Goal: Task Accomplishment & Management: Manage account settings

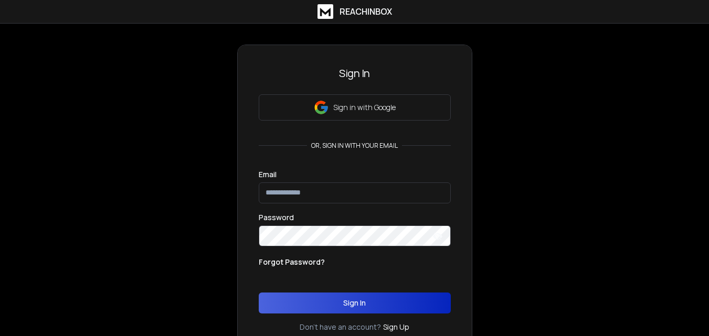
click at [328, 112] on icon at bounding box center [321, 108] width 16 height 16
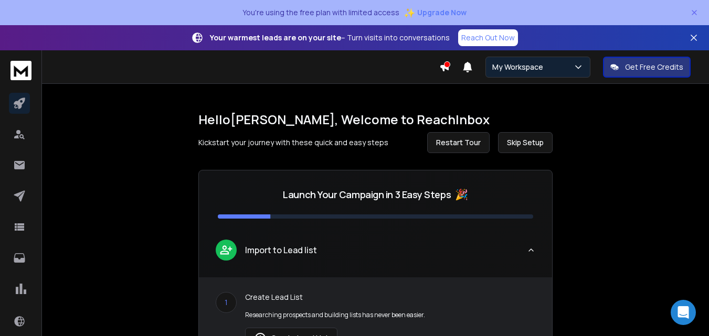
click at [516, 65] on p "My Workspace" at bounding box center [519, 67] width 55 height 10
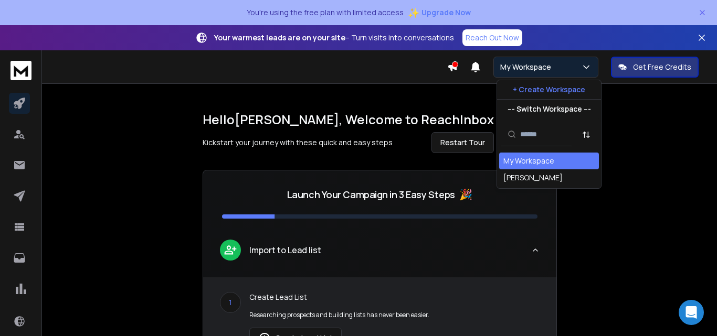
click at [516, 65] on p "My Workspace" at bounding box center [527, 67] width 55 height 10
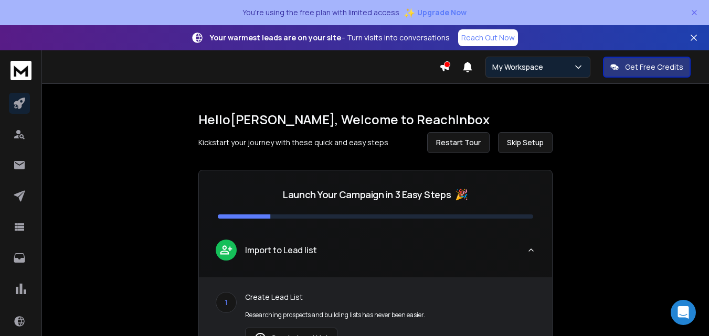
click at [516, 65] on p "My Workspace" at bounding box center [519, 67] width 55 height 10
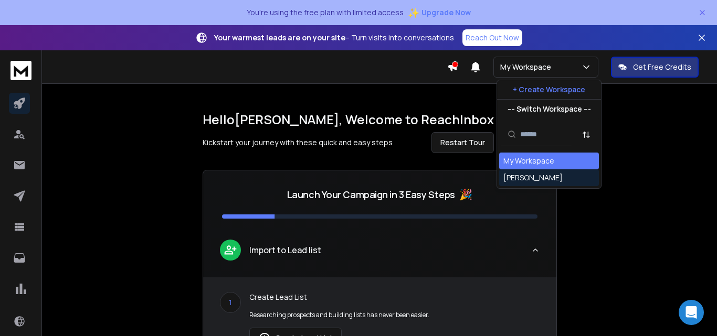
click at [535, 179] on div "[PERSON_NAME]" at bounding box center [549, 178] width 100 height 17
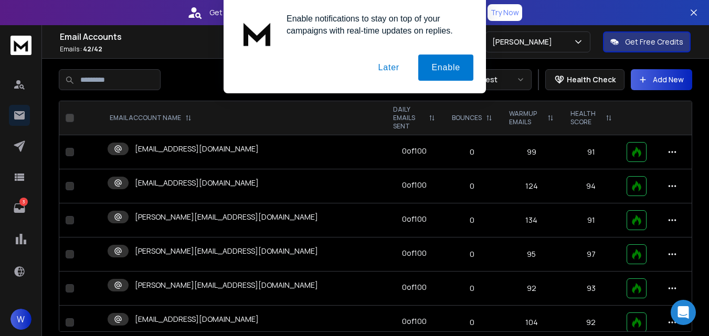
click at [389, 65] on button "Later" at bounding box center [388, 68] width 47 height 26
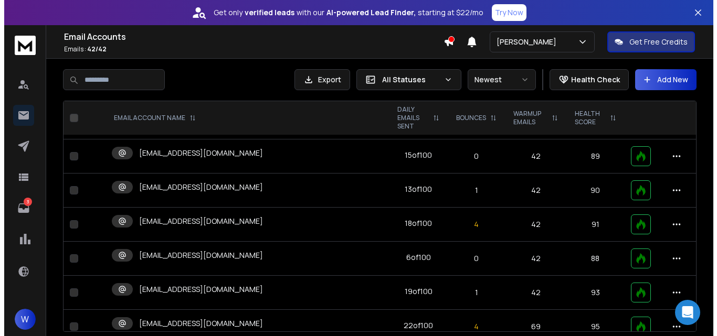
scroll to position [1244, 0]
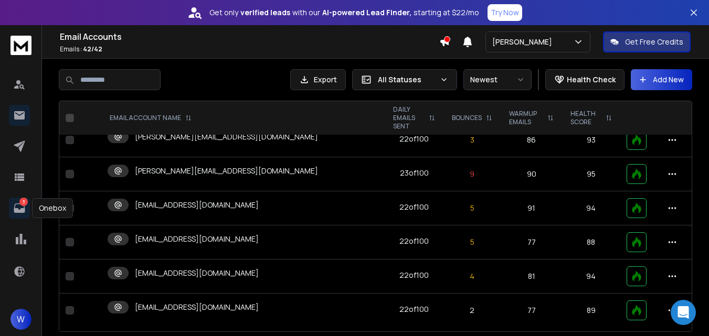
click at [20, 214] on icon at bounding box center [19, 208] width 13 height 13
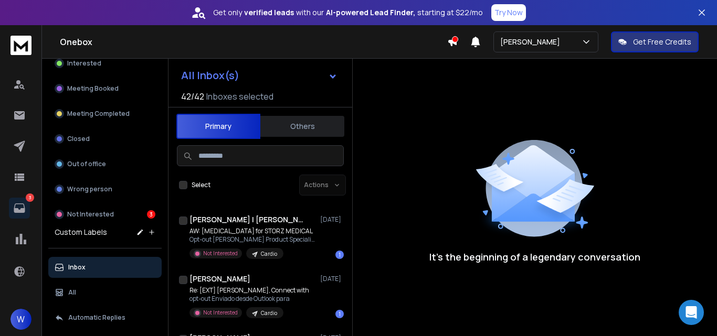
scroll to position [158, 0]
click at [108, 291] on button "All" at bounding box center [104, 292] width 113 height 21
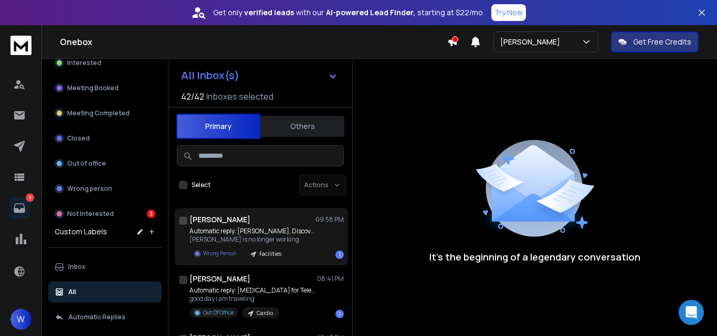
click at [277, 221] on div "Bernie Gonzalez 09:58 PM" at bounding box center [266, 220] width 154 height 10
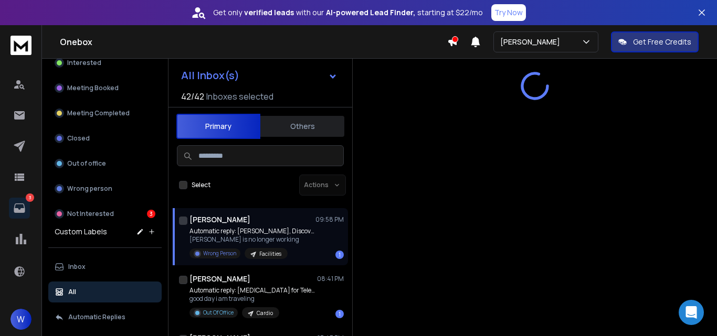
click at [278, 254] on p "Facilities" at bounding box center [270, 254] width 22 height 8
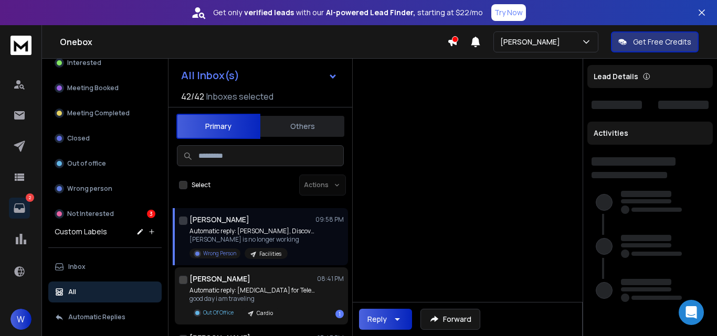
click at [277, 279] on div "Scholtz 08:41 PM" at bounding box center [266, 279] width 154 height 10
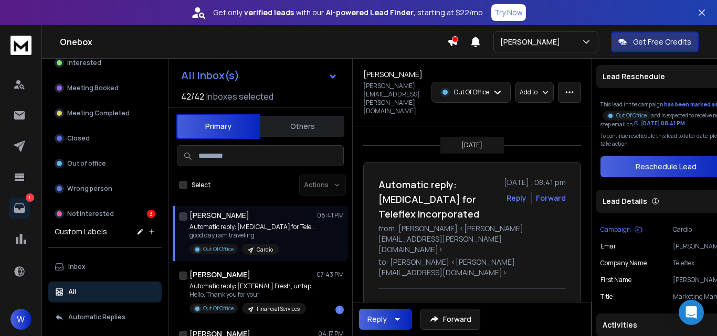
scroll to position [73, 0]
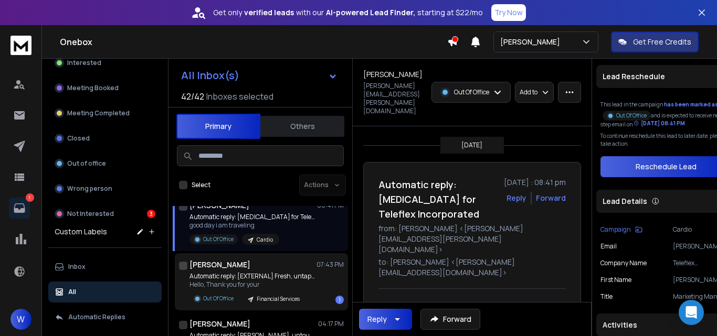
click at [282, 294] on div "Financial Services" at bounding box center [274, 298] width 64 height 11
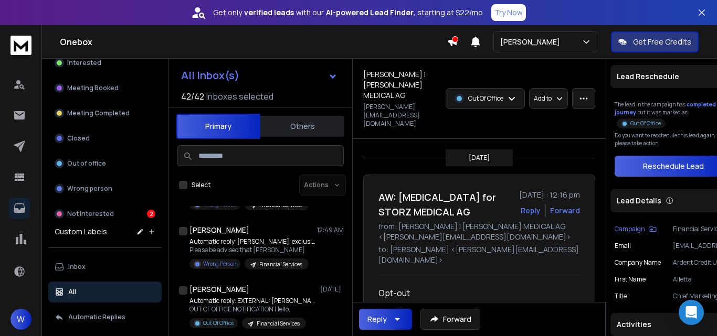
scroll to position [405, 0]
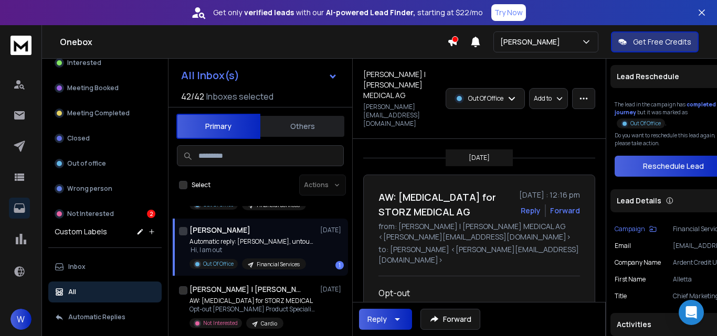
click at [276, 240] on p "Automatic reply: Alletta, untouched prospects" at bounding box center [252, 242] width 126 height 8
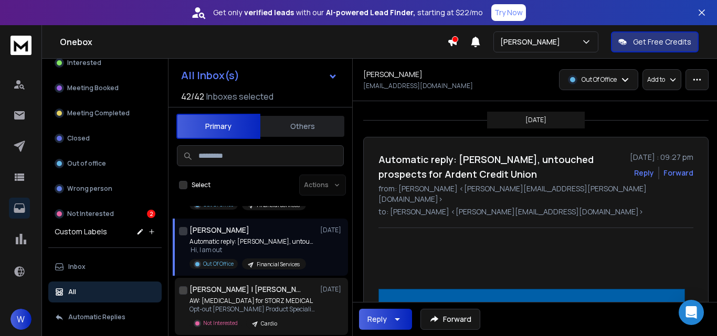
click at [267, 300] on p "AW: Cardiologist for STORZ MEDICAL" at bounding box center [252, 301] width 126 height 8
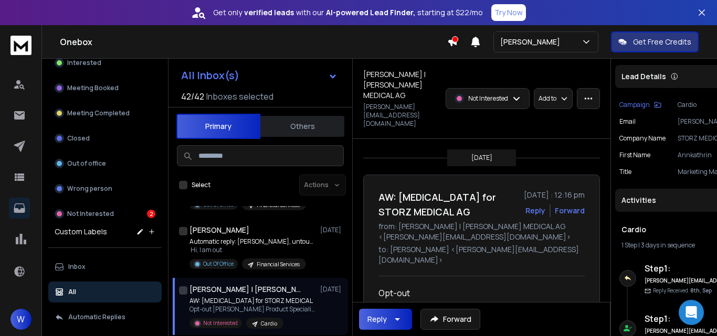
click at [352, 271] on div "All Inbox(s) 42 / 42 Inboxes selected Primary Others Select Actions Bernie Gonz…" at bounding box center [456, 227] width 577 height 336
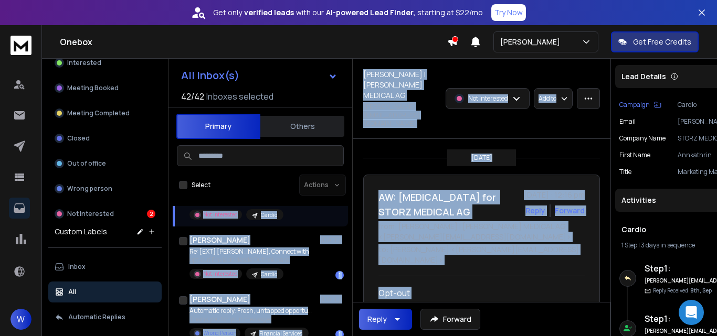
scroll to position [518, 0]
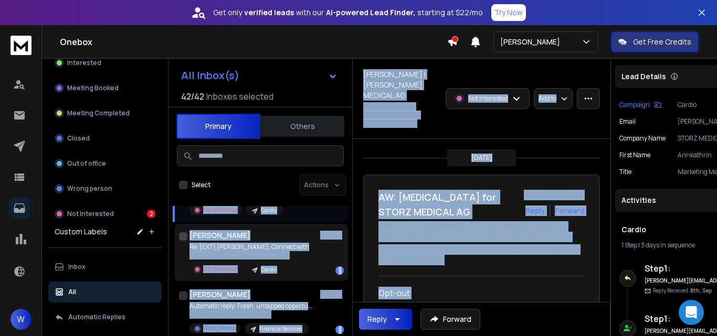
click at [301, 248] on div "Re: [EXT] Amaya, Connect with opt-out Enviado desde Outlook para Not Interested…" at bounding box center [266, 259] width 154 height 32
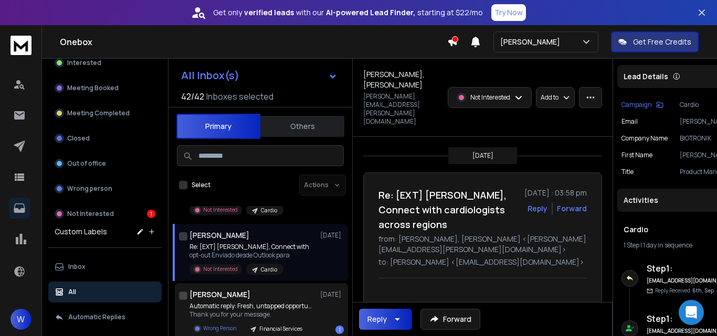
click at [277, 303] on p "Automatic reply: Fresh, untapped opportunities" at bounding box center [252, 306] width 126 height 8
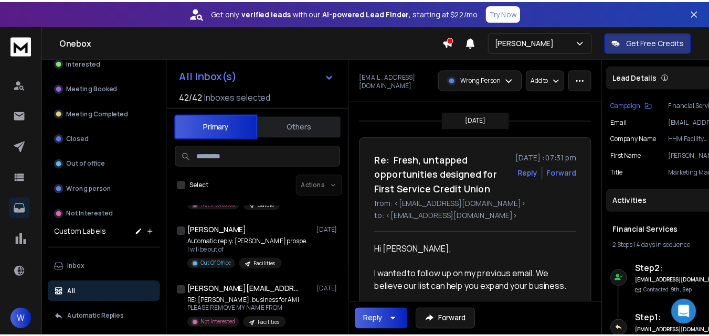
scroll to position [701, 0]
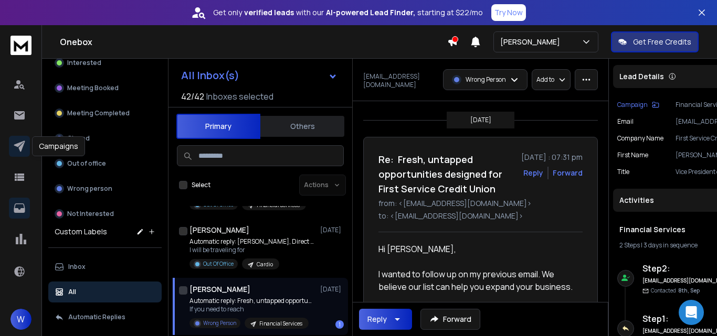
click at [19, 145] on icon at bounding box center [19, 146] width 11 height 11
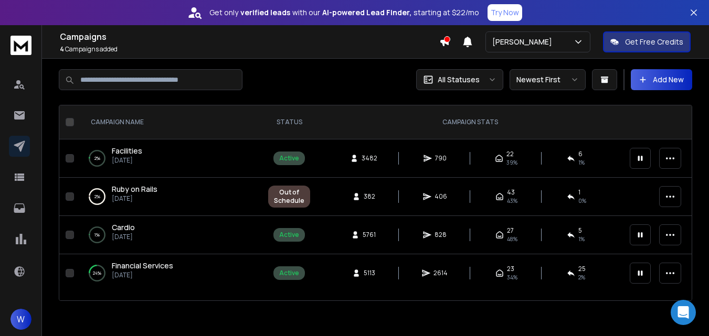
click at [294, 196] on div "Out of Schedule" at bounding box center [289, 196] width 30 height 17
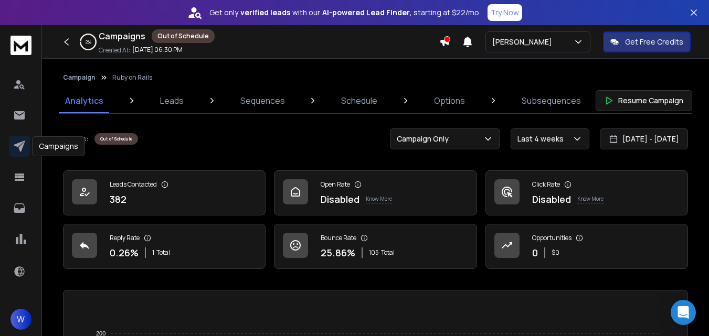
click at [20, 144] on icon at bounding box center [19, 146] width 11 height 11
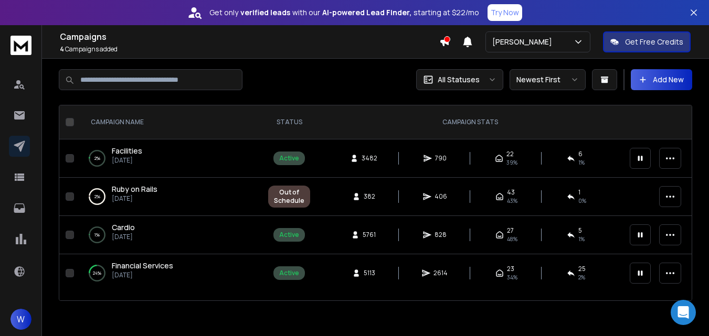
click at [336, 192] on div "382 406 43 43 % 1 0 %" at bounding box center [470, 196] width 294 height 17
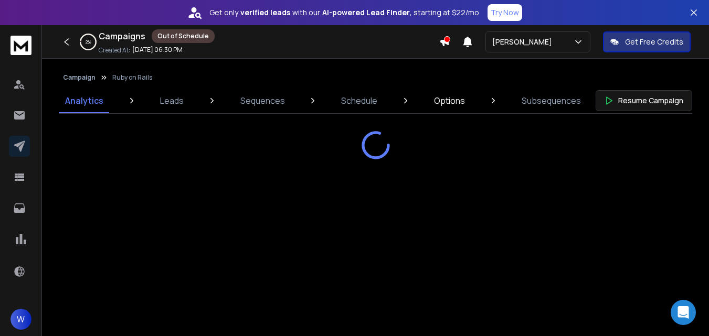
click at [463, 101] on p "Options" at bounding box center [449, 100] width 31 height 13
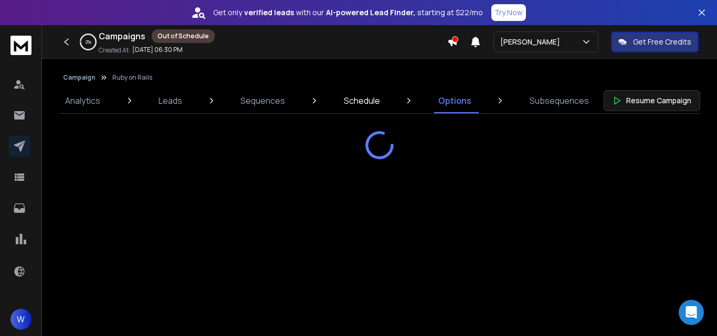
click at [370, 104] on p "Schedule" at bounding box center [362, 100] width 36 height 13
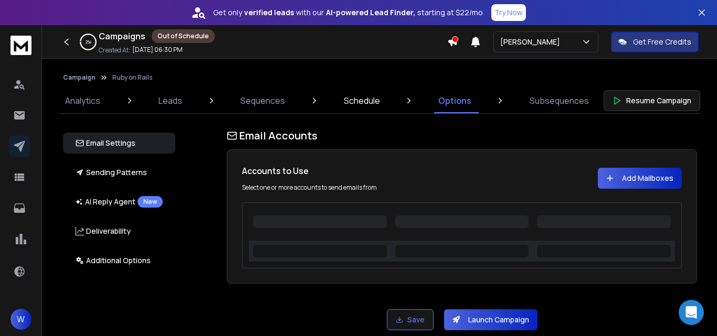
select select "*"
type input "***"
type input "*"
click at [370, 104] on p "Schedule" at bounding box center [362, 100] width 36 height 13
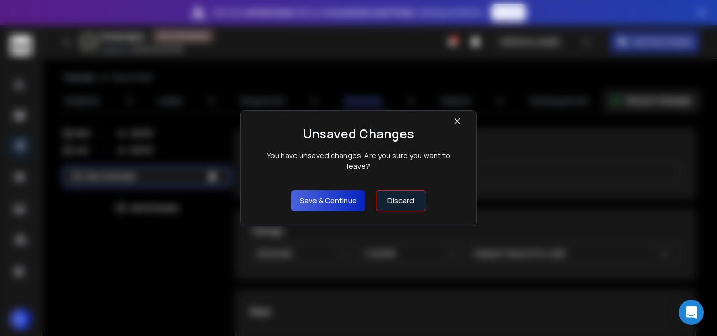
click at [455, 124] on icon at bounding box center [458, 121] width 6 height 6
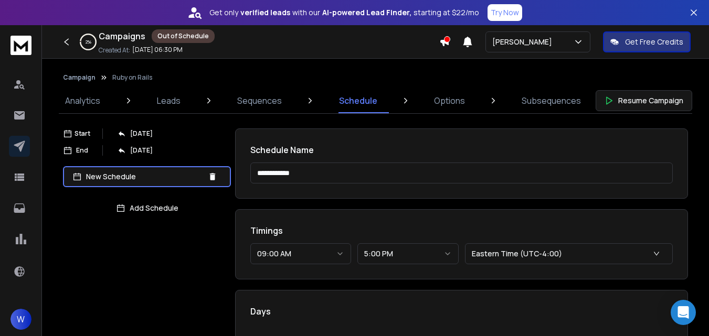
click at [153, 150] on p "Sun Sep 07 2025" at bounding box center [141, 150] width 23 height 8
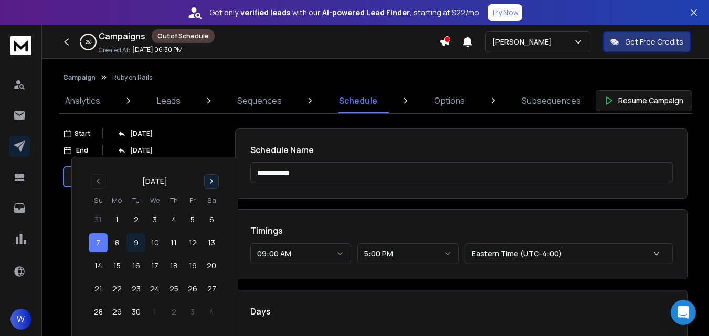
click at [211, 182] on icon "Go to next month" at bounding box center [211, 181] width 8 height 8
click at [167, 182] on div "November 2025" at bounding box center [154, 181] width 25 height 10
click at [219, 182] on div "November 2025" at bounding box center [155, 180] width 132 height 13
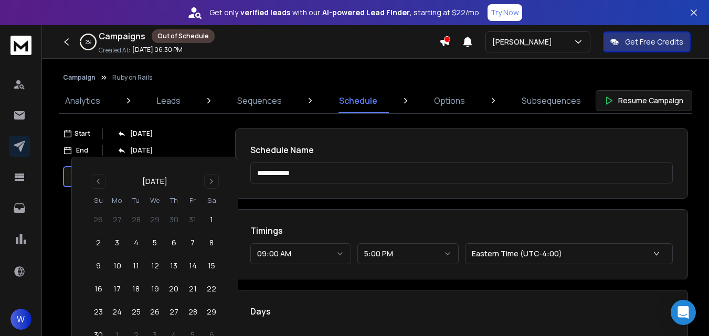
click at [219, 182] on div "November 2025" at bounding box center [155, 180] width 132 height 13
click at [211, 180] on icon "Go to next month" at bounding box center [211, 181] width 8 height 8
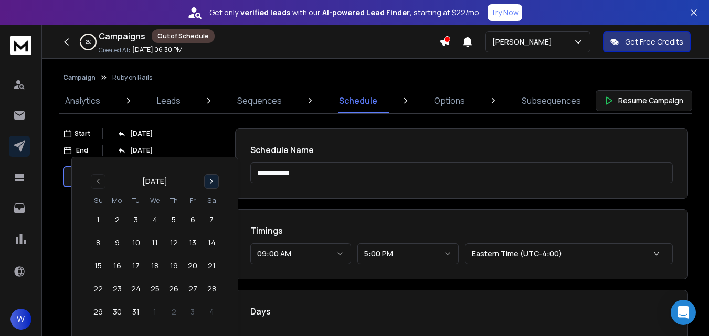
click at [211, 180] on icon "Go to next month" at bounding box center [211, 181] width 8 height 8
click at [176, 246] on button "7" at bounding box center [173, 243] width 19 height 19
click at [177, 245] on button "7" at bounding box center [173, 243] width 19 height 19
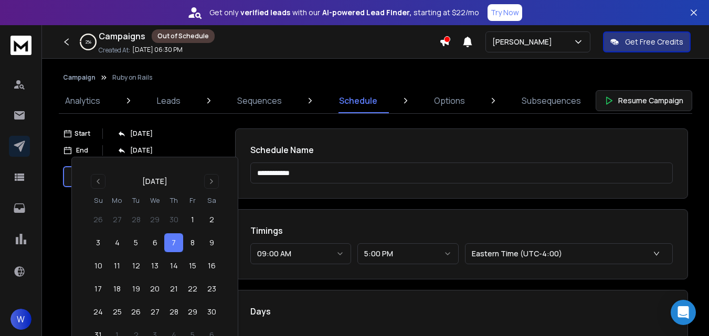
click at [177, 245] on button "7" at bounding box center [173, 243] width 19 height 19
click at [46, 230] on div "Analytics" at bounding box center [58, 239] width 46 height 20
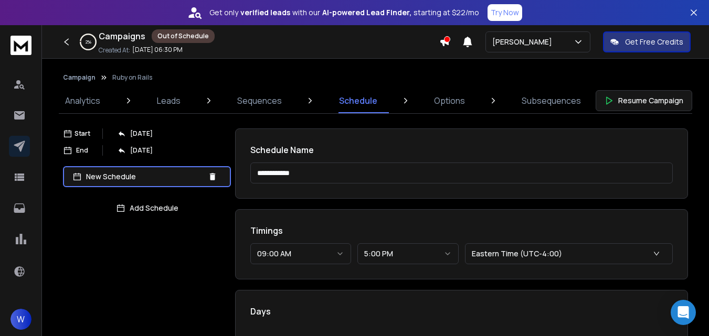
click at [153, 150] on p "Sun Sep 07 2025" at bounding box center [141, 150] width 23 height 8
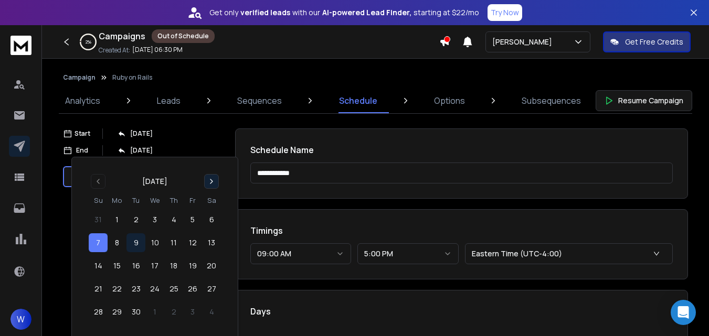
click at [212, 187] on button "Go to next month" at bounding box center [211, 181] width 15 height 15
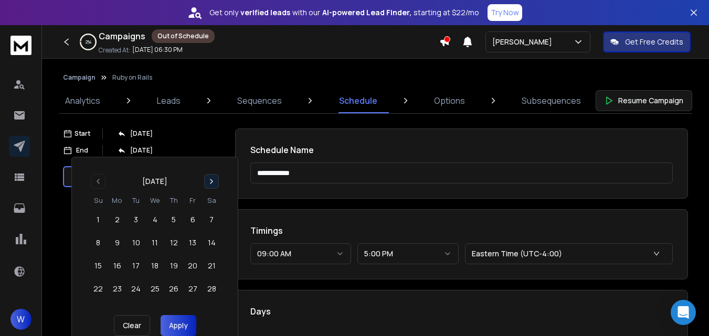
click at [212, 187] on button "Go to next month" at bounding box center [211, 181] width 15 height 15
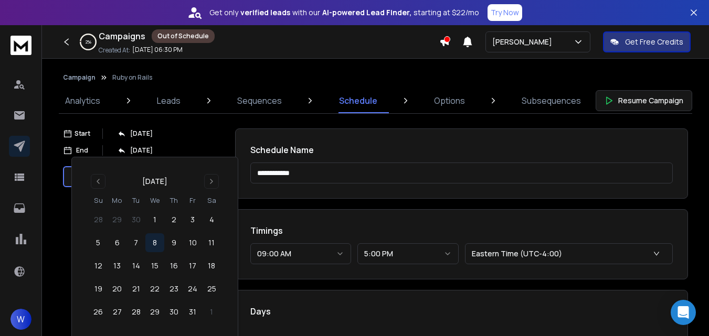
drag, startPoint x: 168, startPoint y: 248, endPoint x: 163, endPoint y: 244, distance: 7.1
click at [163, 244] on button "8" at bounding box center [154, 243] width 19 height 19
click at [172, 244] on button "9" at bounding box center [173, 243] width 19 height 19
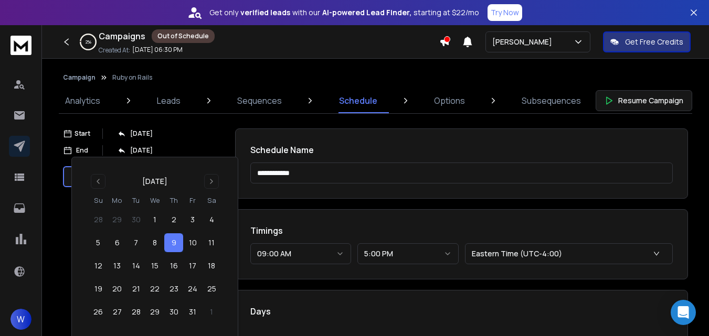
click at [172, 244] on button "9" at bounding box center [173, 243] width 19 height 19
click at [147, 242] on button "8" at bounding box center [154, 243] width 19 height 19
click at [145, 234] on button "8" at bounding box center [154, 243] width 19 height 19
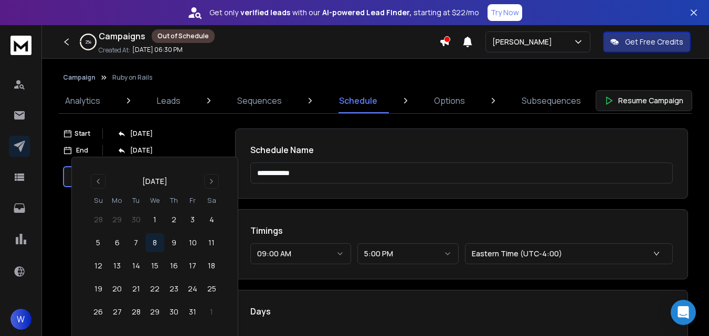
click at [145, 234] on button "8" at bounding box center [154, 243] width 19 height 19
click at [209, 113] on div "Analytics Leads Sequences Schedule Options Subsequences Resume Campaign" at bounding box center [376, 101] width 634 height 26
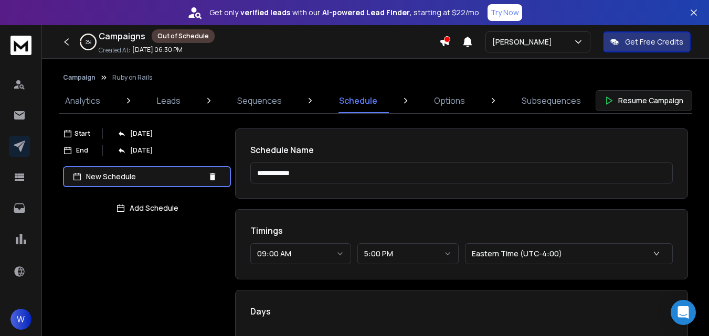
click at [153, 150] on p "Sun Sep 07 2025" at bounding box center [141, 150] width 23 height 8
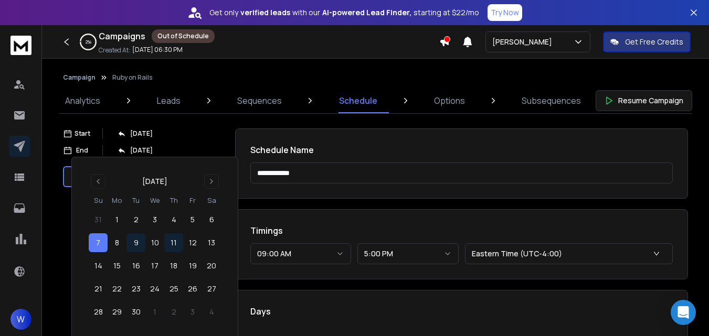
click at [173, 240] on button "11" at bounding box center [173, 243] width 19 height 19
click at [173, 237] on button "11" at bounding box center [173, 243] width 19 height 19
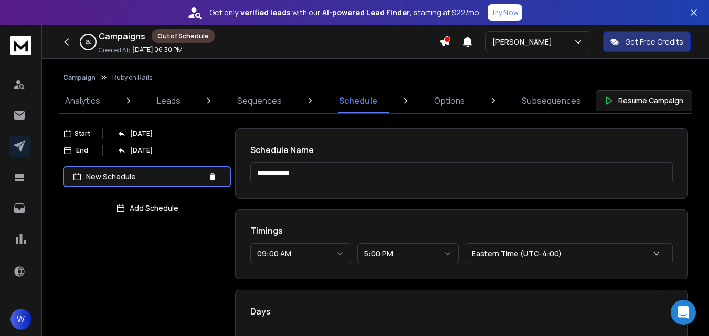
click at [210, 140] on div "Start Wed Sep 03 2025 End Sun Sep 07 2025" at bounding box center [147, 142] width 168 height 27
click at [152, 150] on p "[DATE]" at bounding box center [141, 150] width 23 height 8
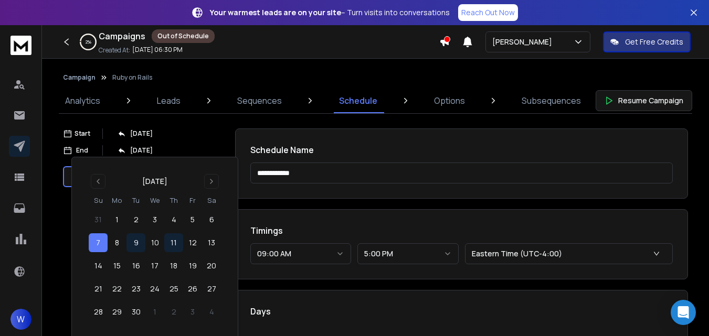
click at [171, 238] on button "11" at bounding box center [173, 243] width 19 height 19
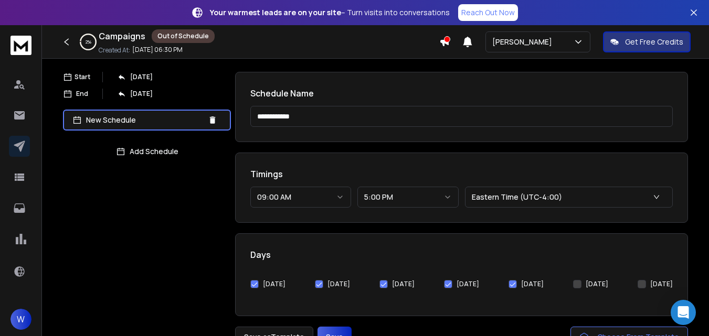
scroll to position [57, 0]
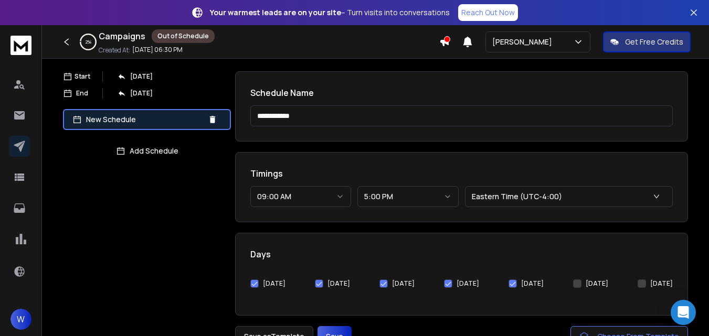
click at [161, 119] on p "New Schedule" at bounding box center [145, 119] width 118 height 10
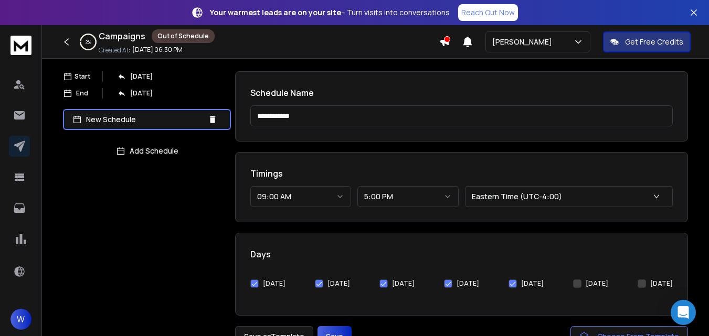
click at [153, 95] on p "Sun Sep 07 2025" at bounding box center [141, 93] width 23 height 8
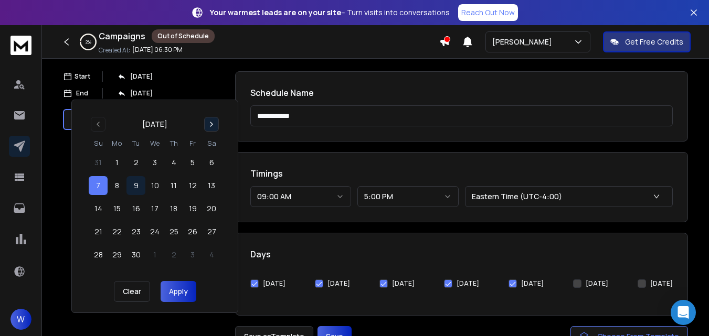
click at [214, 128] on icon "Go to next month" at bounding box center [211, 124] width 8 height 8
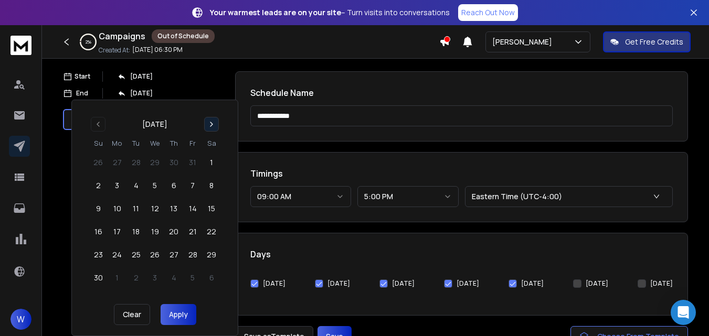
click at [214, 128] on icon "Go to next month" at bounding box center [211, 124] width 8 height 8
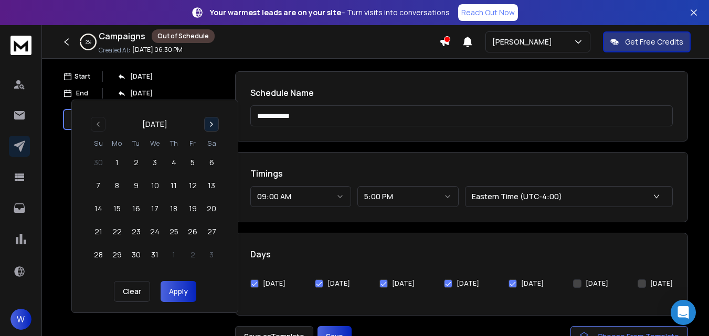
click at [214, 128] on icon "Go to next month" at bounding box center [211, 124] width 8 height 8
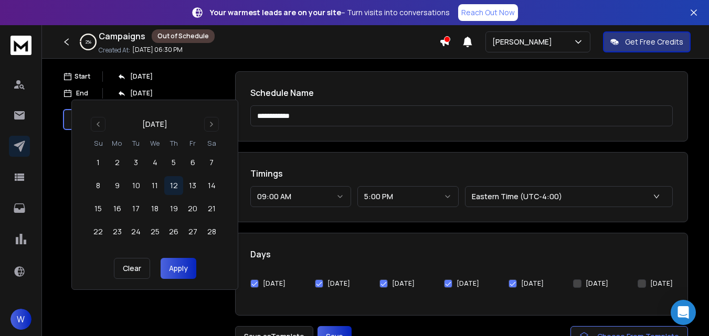
click at [169, 192] on button "12" at bounding box center [173, 185] width 19 height 19
click at [174, 268] on button "Apply" at bounding box center [179, 268] width 36 height 21
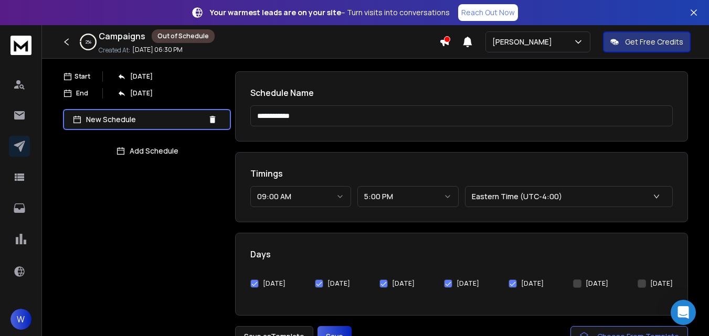
scroll to position [83, 0]
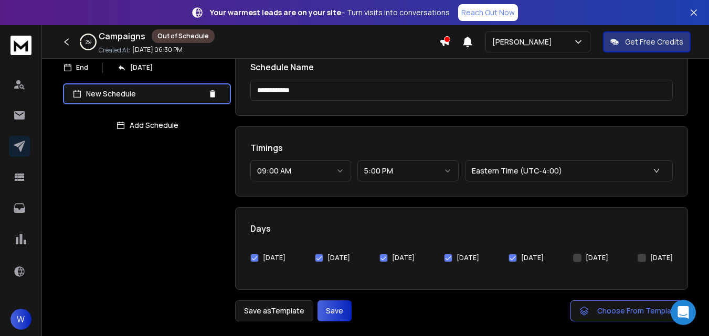
click at [336, 313] on button "Save" at bounding box center [335, 311] width 34 height 21
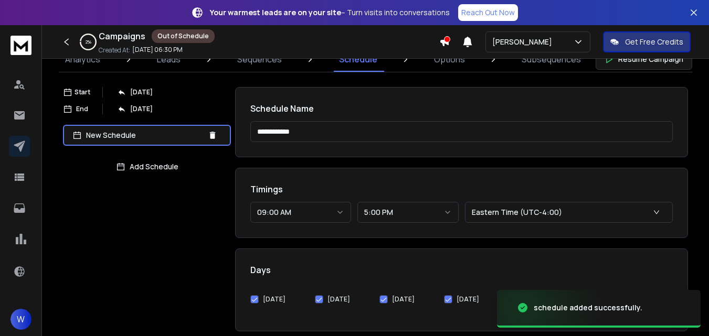
scroll to position [0, 0]
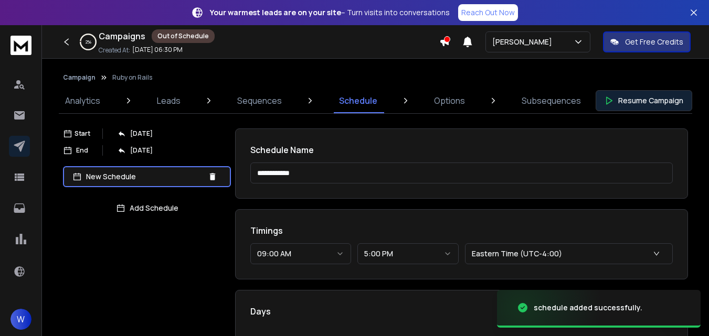
click at [637, 106] on button "Resume Campaign" at bounding box center [644, 100] width 97 height 21
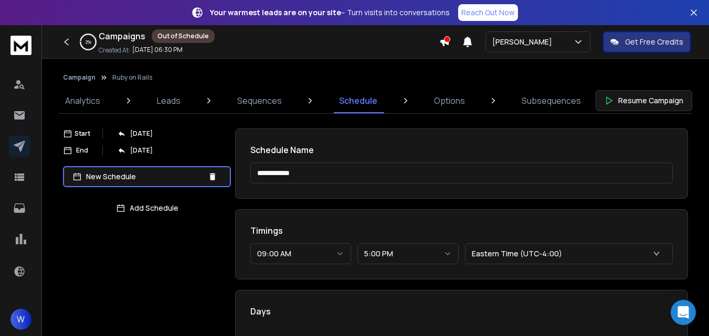
click at [153, 135] on p "[DATE]" at bounding box center [141, 134] width 23 height 8
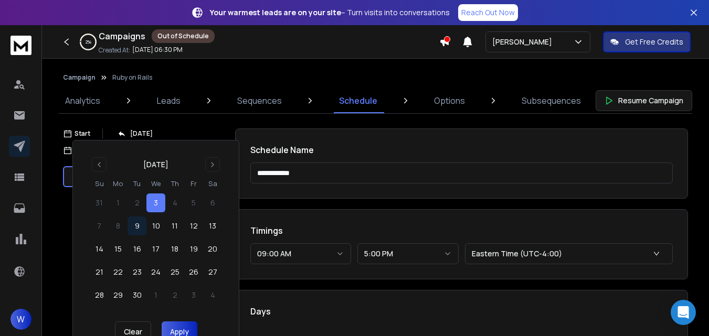
click at [139, 229] on button "9" at bounding box center [137, 226] width 19 height 19
click at [180, 331] on button "Apply" at bounding box center [180, 332] width 36 height 21
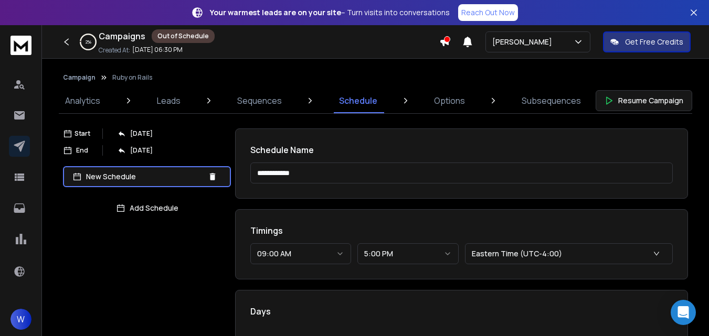
scroll to position [83, 0]
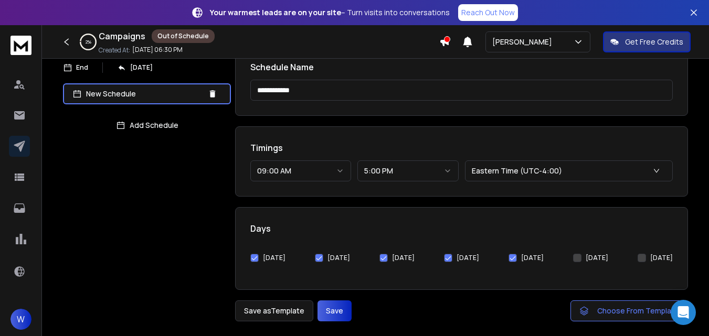
click at [337, 316] on button "Save" at bounding box center [335, 311] width 34 height 21
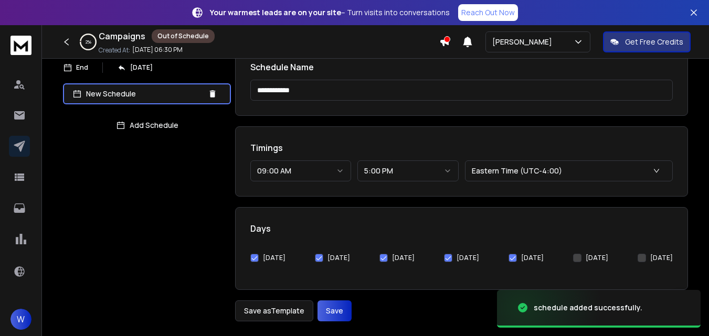
scroll to position [0, 0]
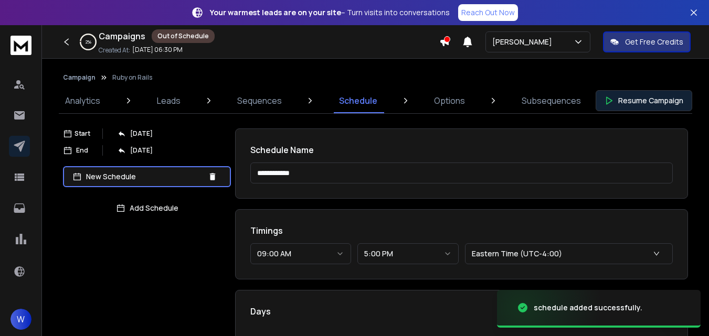
click at [626, 104] on button "Resume Campaign" at bounding box center [644, 100] width 97 height 21
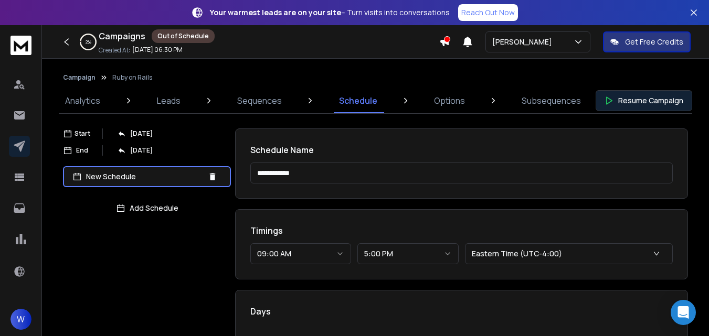
click at [628, 102] on button "Resume Campaign" at bounding box center [644, 100] width 97 height 21
click at [641, 103] on button "Resume Campaign" at bounding box center [644, 100] width 97 height 21
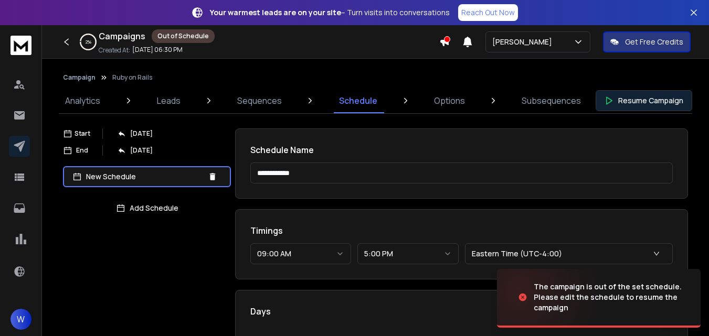
click at [647, 103] on button "Resume Campaign" at bounding box center [644, 100] width 97 height 21
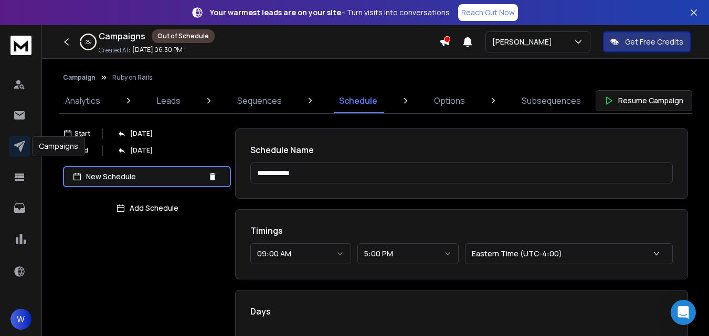
click at [22, 145] on icon at bounding box center [19, 146] width 11 height 11
